Goal: Navigation & Orientation: Find specific page/section

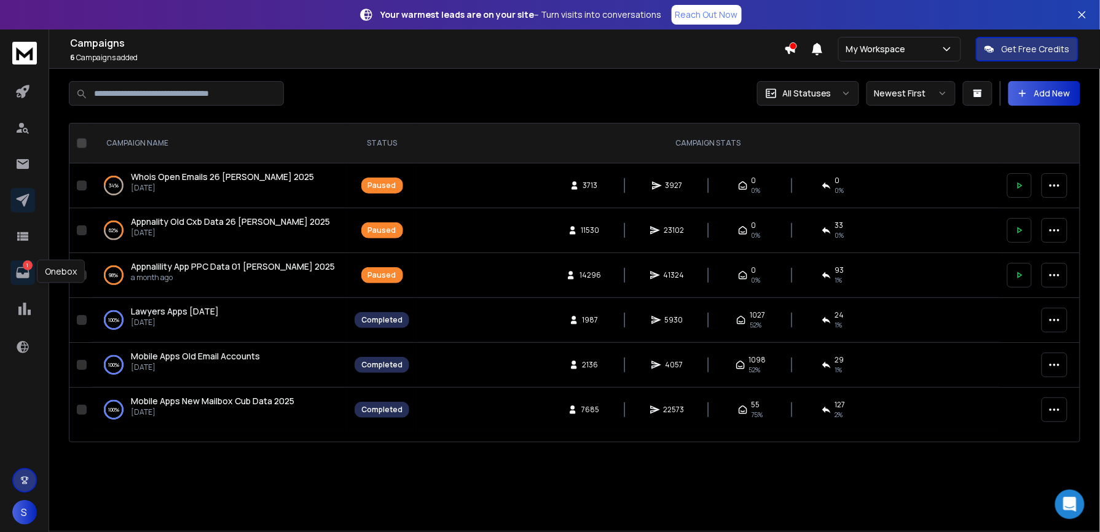
click at [20, 271] on icon at bounding box center [22, 272] width 15 height 15
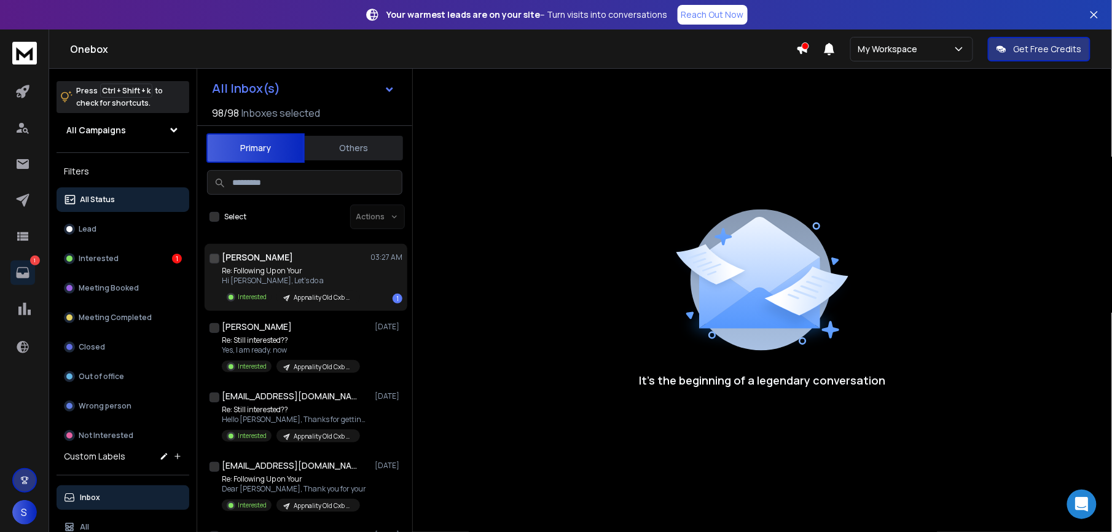
click at [267, 264] on div "[PERSON_NAME] 03:27 AM Re: Following Up on Your Hi [PERSON_NAME], Let's do a In…" at bounding box center [312, 277] width 181 height 52
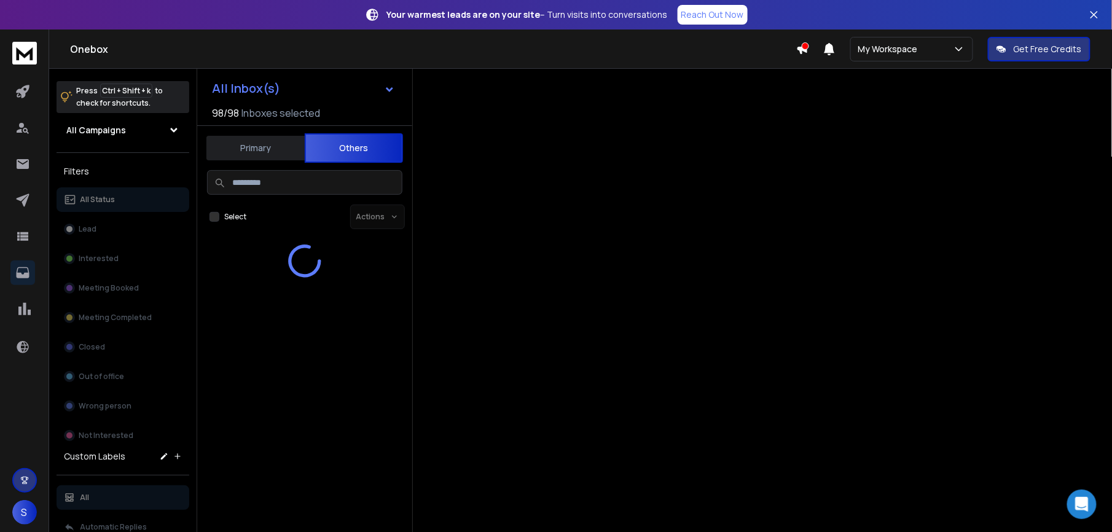
click at [357, 144] on button "Others" at bounding box center [354, 147] width 98 height 29
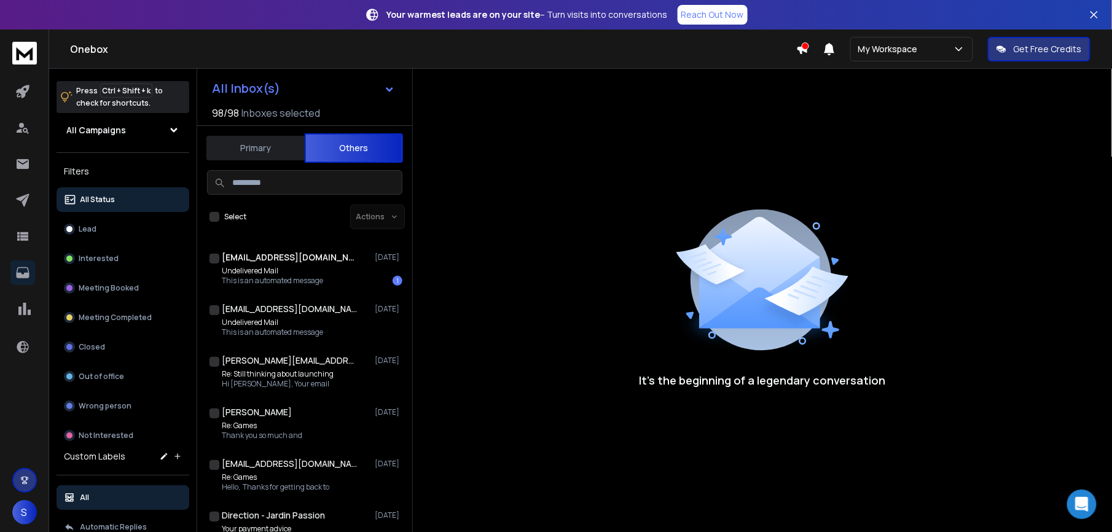
click at [253, 148] on button "Primary" at bounding box center [255, 148] width 98 height 27
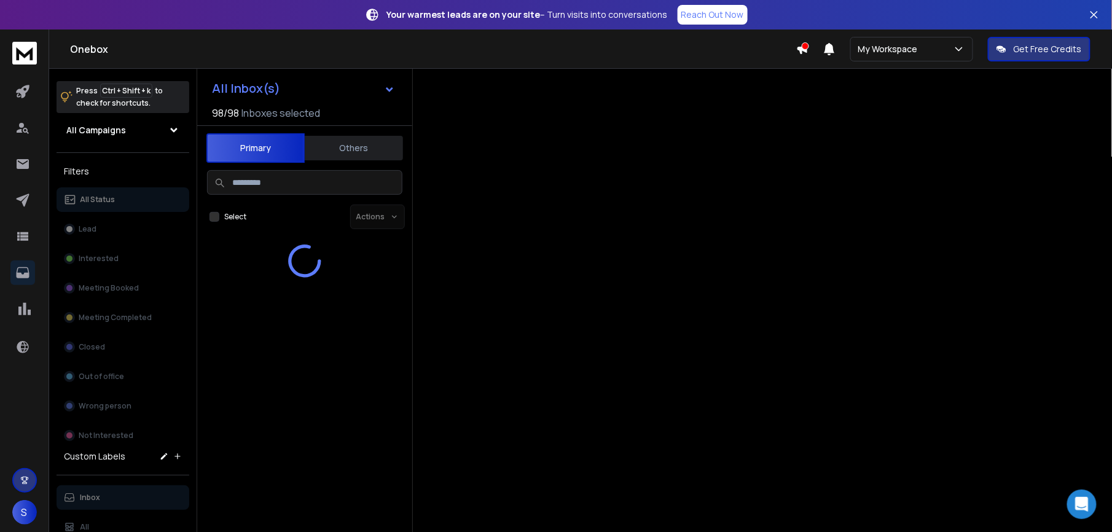
click at [375, 146] on button "Others" at bounding box center [354, 148] width 98 height 27
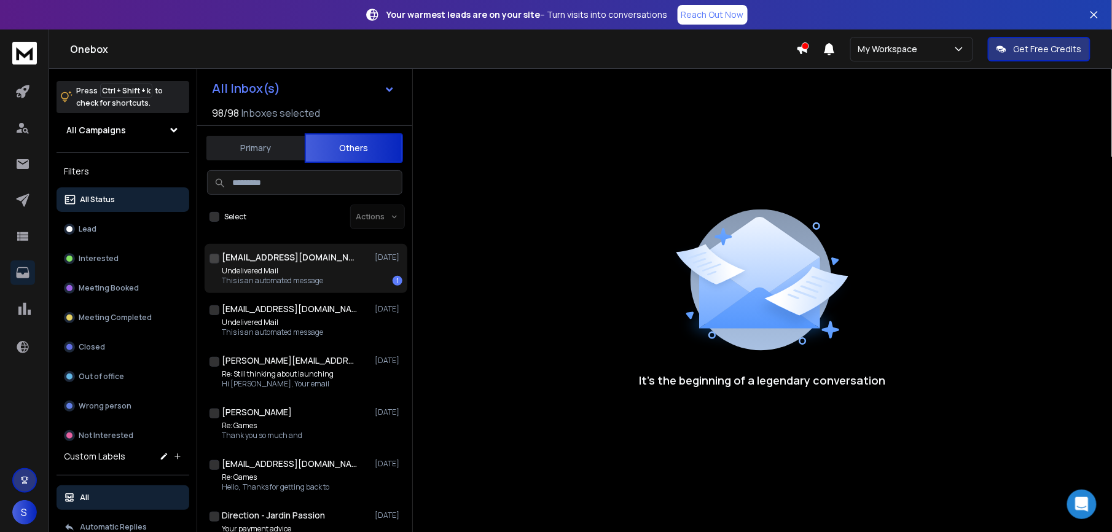
click at [281, 288] on div "[EMAIL_ADDRESS][DOMAIN_NAME] [DATE] Undelivered Mail This is an automated messa…" at bounding box center [306, 268] width 203 height 49
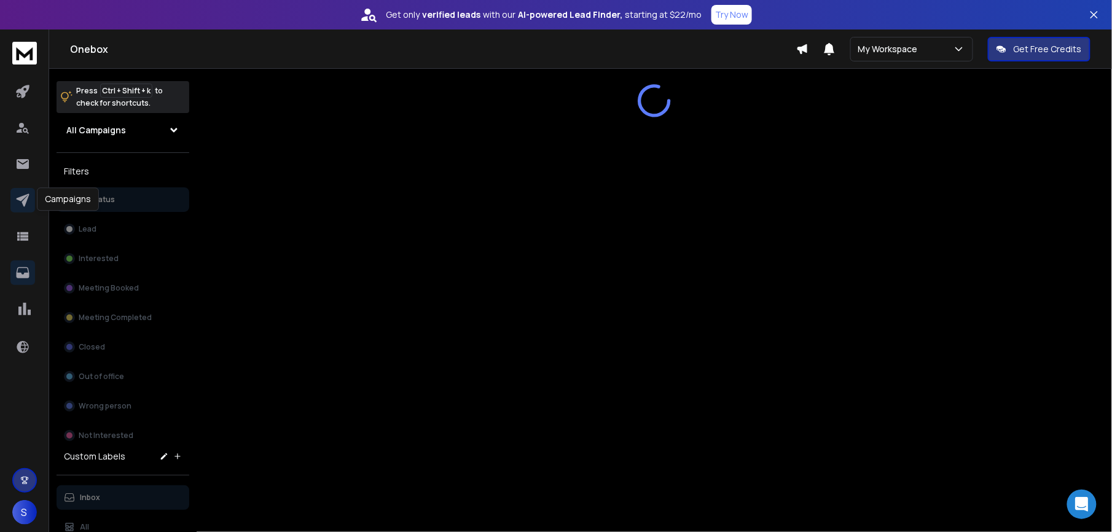
click at [23, 206] on icon at bounding box center [22, 200] width 15 height 15
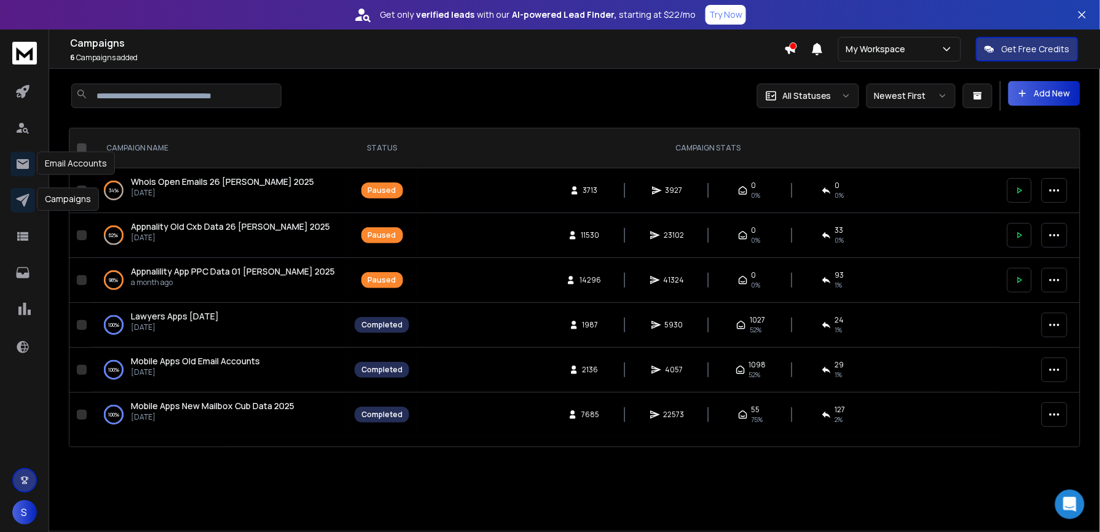
click at [21, 158] on icon at bounding box center [22, 164] width 15 height 15
